Goal: Communication & Community: Answer question/provide support

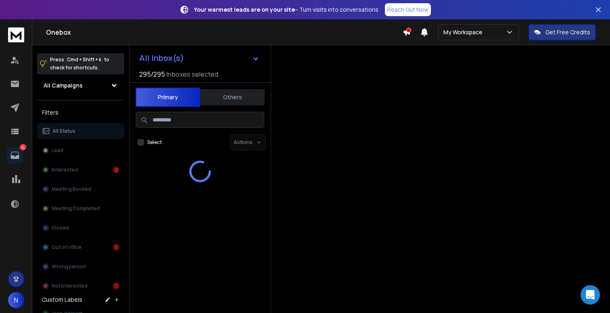
click at [171, 100] on button "Primary" at bounding box center [168, 97] width 65 height 19
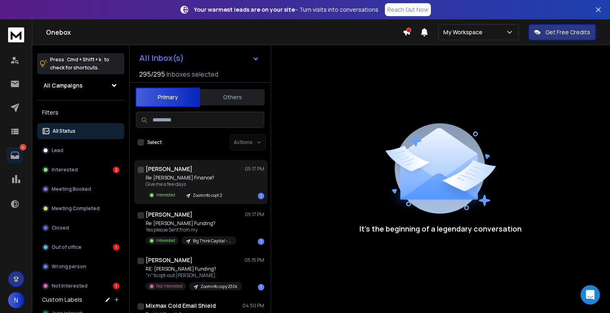
click at [227, 192] on div "Interested Zoominfo copt 2" at bounding box center [186, 195] width 81 height 8
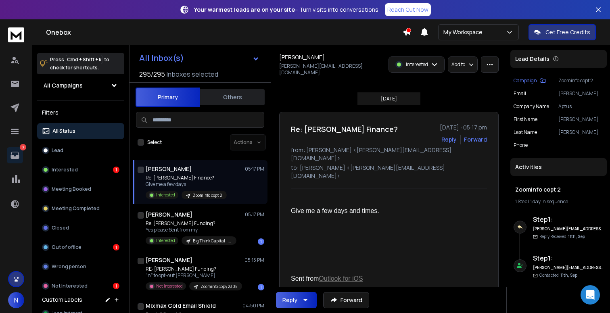
scroll to position [97, 0]
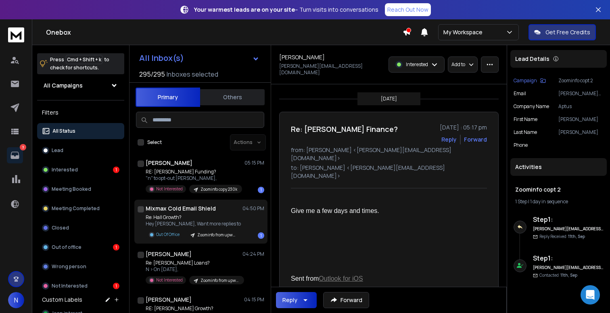
click at [235, 220] on p "Re: Hall Growth?" at bounding box center [193, 217] width 95 height 6
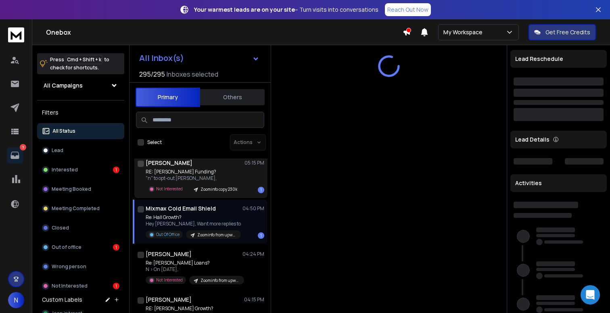
click at [227, 195] on div "[PERSON_NAME] 05:15 PM RE: [PERSON_NAME] Funding? "n" to opt-out [PERSON_NAME],…" at bounding box center [200, 176] width 133 height 44
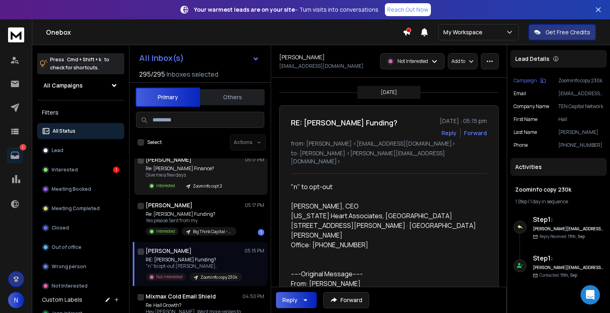
scroll to position [0, 0]
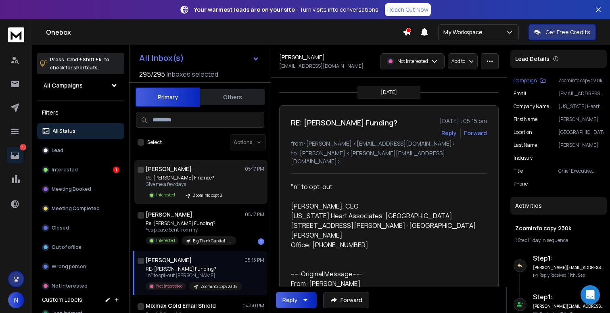
click at [216, 192] on div "Zoominfo copt 2" at bounding box center [203, 195] width 45 height 8
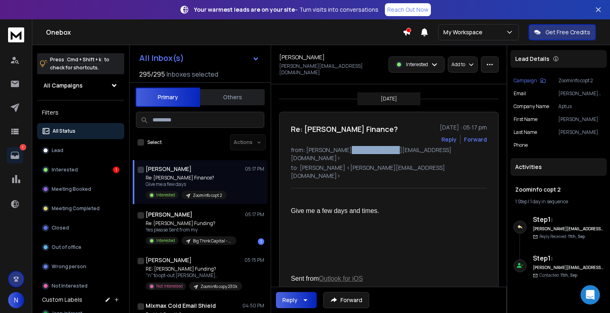
drag, startPoint x: 375, startPoint y: 143, endPoint x: 339, endPoint y: 142, distance: 36.3
click at [339, 146] on p "from: [PERSON_NAME] <[PERSON_NAME][EMAIL_ADDRESS][DOMAIN_NAME]>" at bounding box center [389, 154] width 196 height 16
copy p "[PERSON_NAME][EMAIL_ADDRESS][DOMAIN_NAME]"
click at [563, 121] on p "[PERSON_NAME]" at bounding box center [580, 119] width 45 height 6
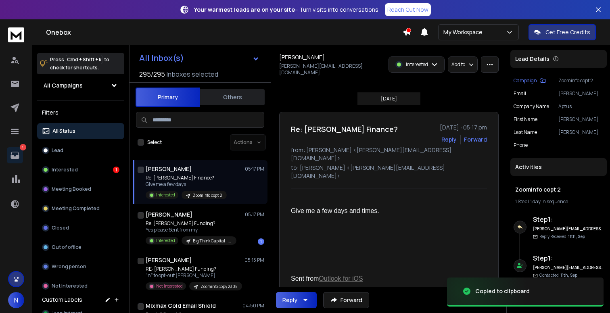
click at [298, 300] on div "Reply" at bounding box center [296, 300] width 28 height 10
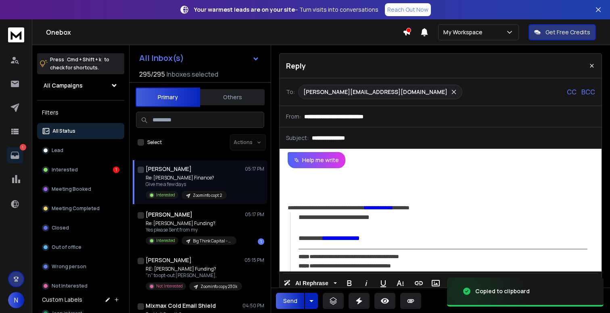
click at [465, 85] on input at bounding box center [493, 92] width 56 height 15
paste input "**********"
type input "**********"
drag, startPoint x: 335, startPoint y: 193, endPoint x: 335, endPoint y: 184, distance: 8.9
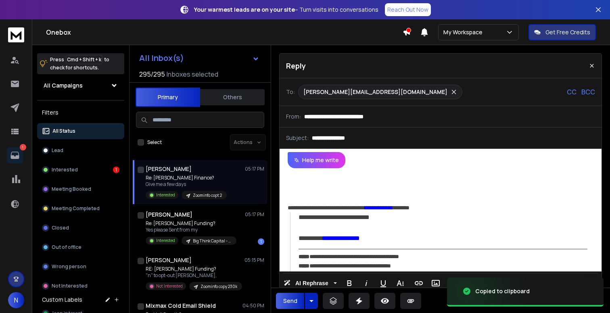
click at [335, 193] on div at bounding box center [441, 189] width 306 height 9
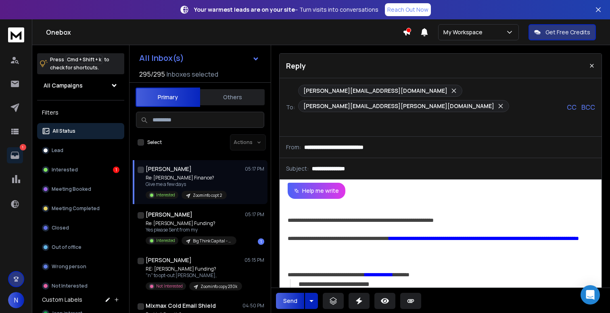
click at [286, 308] on button "Send" at bounding box center [290, 301] width 28 height 16
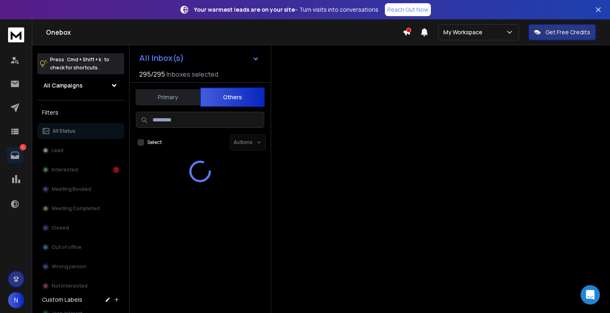
click at [222, 102] on button "Others" at bounding box center [232, 97] width 65 height 19
click at [175, 109] on div at bounding box center [200, 117] width 135 height 19
click at [182, 103] on button "Primary" at bounding box center [168, 97] width 65 height 18
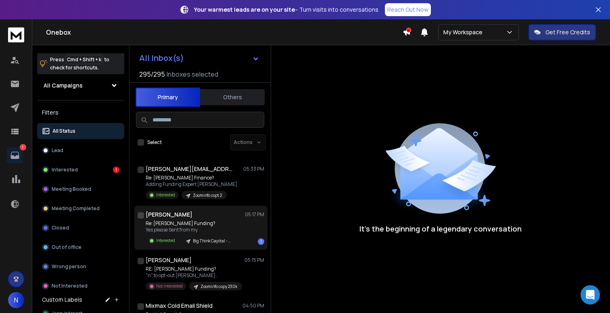
click at [221, 224] on p "Re: [PERSON_NAME] Funding?" at bounding box center [191, 223] width 91 height 6
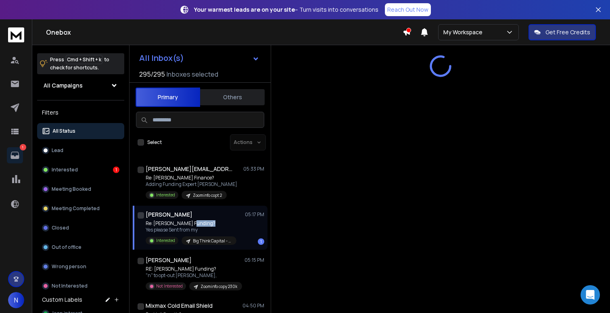
click at [221, 224] on p "Re: [PERSON_NAME] Funding?" at bounding box center [191, 223] width 91 height 6
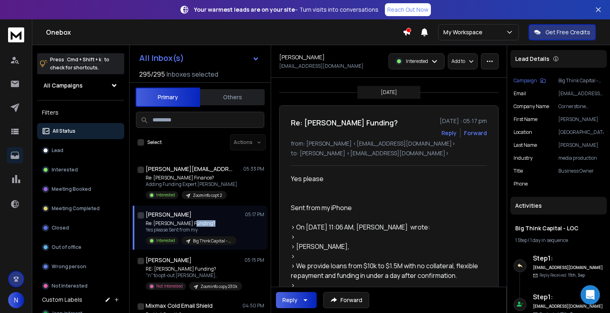
copy p "[EMAIL_ADDRESS][DOMAIN_NAME]"
drag, startPoint x: 448, startPoint y: 141, endPoint x: 346, endPoint y: 140, distance: 102.0
click at [346, 140] on p "from: [PERSON_NAME] <[EMAIL_ADDRESS][DOMAIN_NAME]>" at bounding box center [389, 144] width 196 height 8
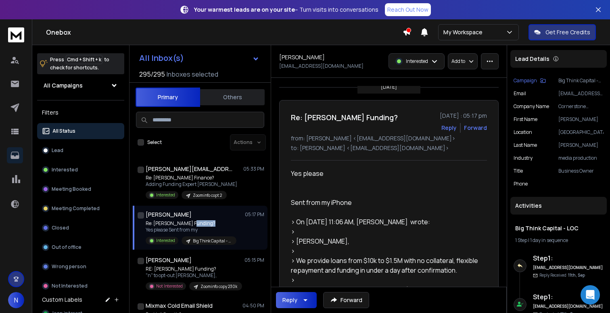
click at [283, 300] on div "Reply" at bounding box center [289, 300] width 15 height 8
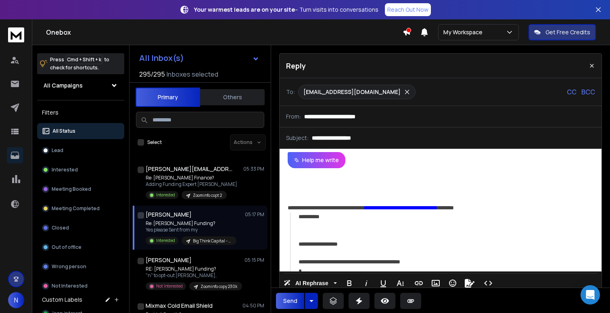
click at [475, 90] on input at bounding box center [447, 92] width 56 height 15
paste input "**********"
type input "**********"
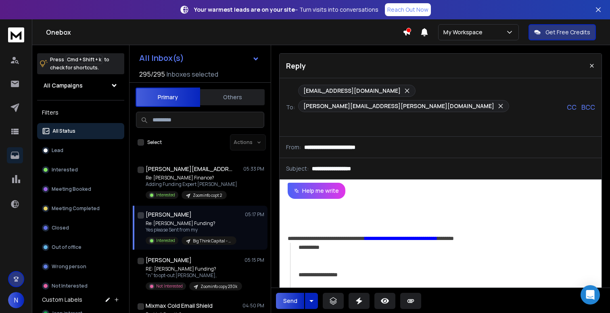
click at [369, 179] on div "**********" at bounding box center [440, 252] width 322 height 146
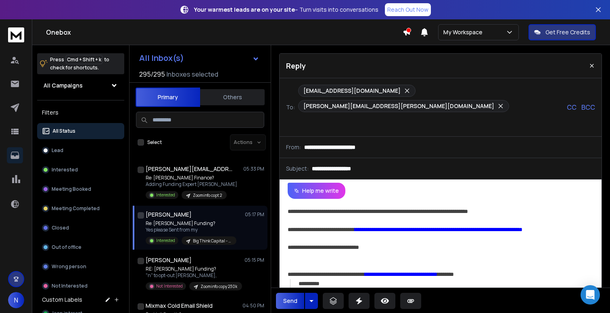
click at [295, 302] on button "Send" at bounding box center [290, 301] width 28 height 16
